Goal: Task Accomplishment & Management: Manage account settings

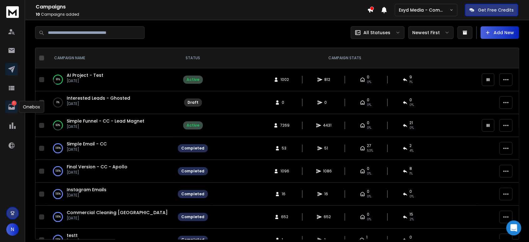
click at [15, 106] on link "1" at bounding box center [11, 107] width 13 height 13
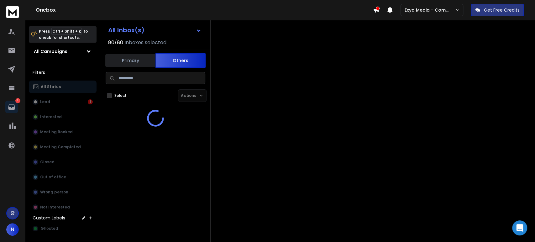
click at [185, 67] on button "Others" at bounding box center [180, 60] width 50 height 15
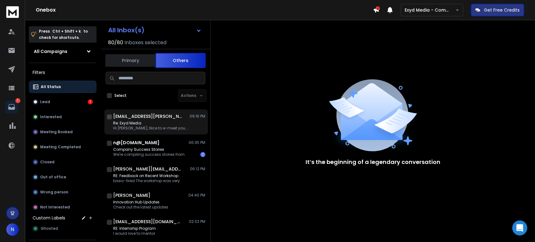
click at [168, 128] on p "Hi [PERSON_NAME], Nice to e-meet you. Please" at bounding box center [150, 128] width 75 height 5
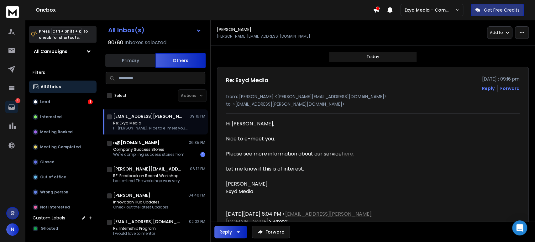
click at [140, 59] on button "Primary" at bounding box center [130, 61] width 50 height 14
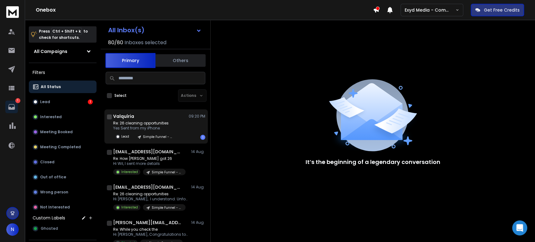
click at [171, 133] on div "Re: 26 cleaning opportunities Yes Sent from my iPhone Lead Simple Funnel - CC -…" at bounding box center [145, 130] width 64 height 19
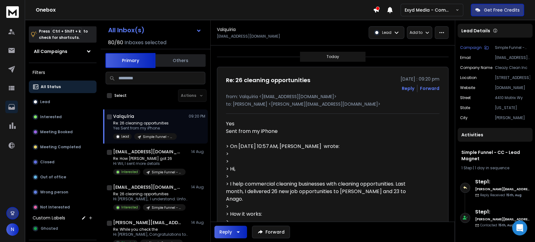
click at [183, 127] on div "Re: 26 cleaning opportunities Yes Sent from my iPhone Lead Simple Funnel - CC -…" at bounding box center [159, 130] width 92 height 19
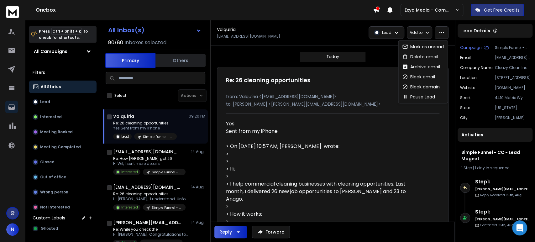
click at [439, 30] on icon "button" at bounding box center [442, 33] width 6 height 6
click at [427, 44] on div "Mark as unread" at bounding box center [423, 47] width 42 height 6
